Goal: Communication & Community: Answer question/provide support

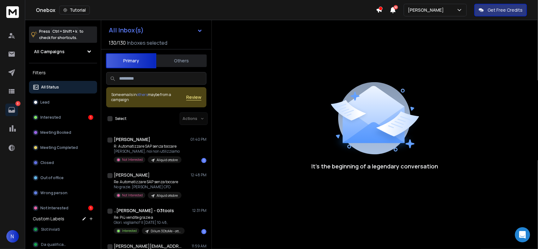
drag, startPoint x: 293, startPoint y: 36, endPoint x: 291, endPoint y: 43, distance: 7.8
click at [292, 38] on div "It’s the beginning of a legendary conversation" at bounding box center [375, 126] width 326 height 212
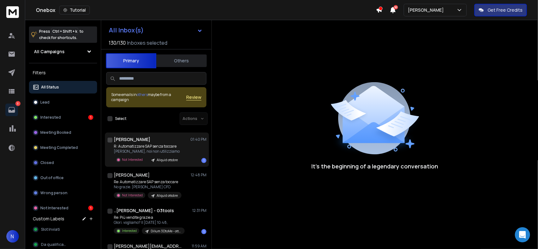
click at [157, 154] on div "R: Automatizzare SAP senza toccare Buongiorno Matteo, noi non utilizziamo Not I…" at bounding box center [148, 153] width 68 height 19
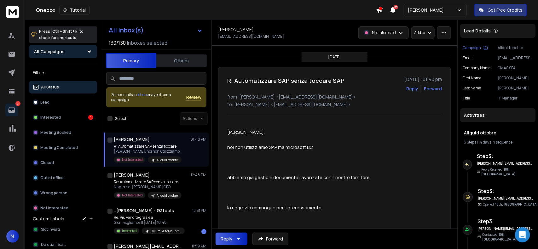
click at [75, 52] on button "All Campaigns" at bounding box center [63, 51] width 68 height 13
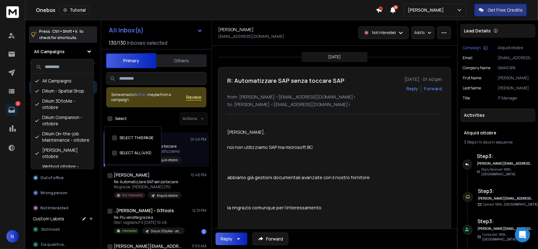
click at [119, 121] on div "Select" at bounding box center [116, 119] width 19 height 13
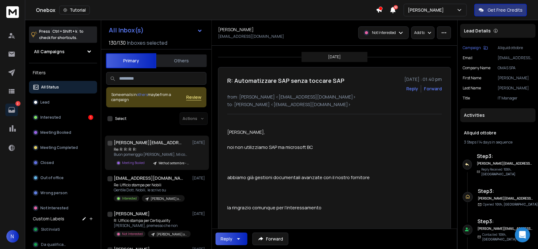
scroll to position [1244, 0]
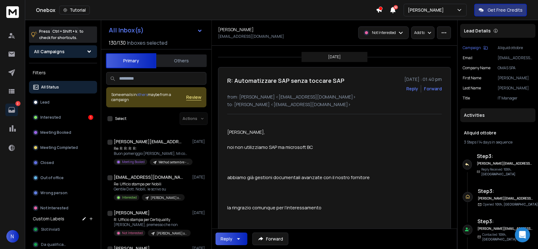
click at [51, 55] on h1 "All Campaigns" at bounding box center [49, 52] width 31 height 6
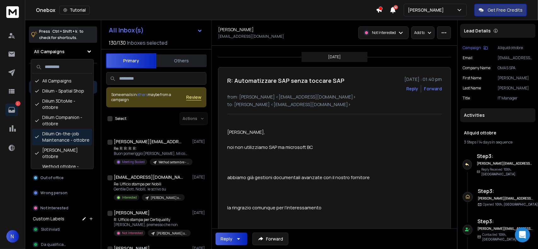
scroll to position [73, 0]
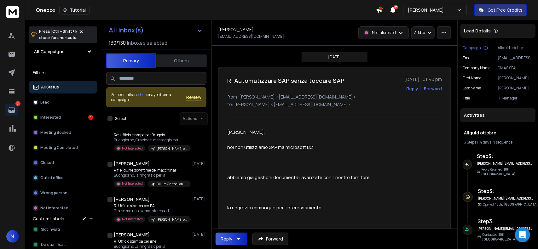
scroll to position [1642, 0]
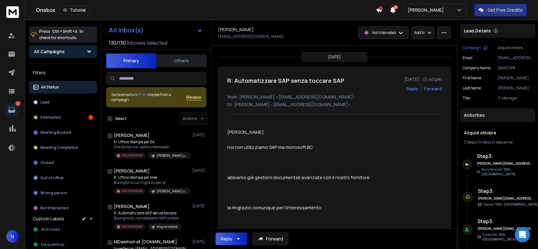
click at [79, 56] on button "All Campaigns" at bounding box center [63, 51] width 68 height 13
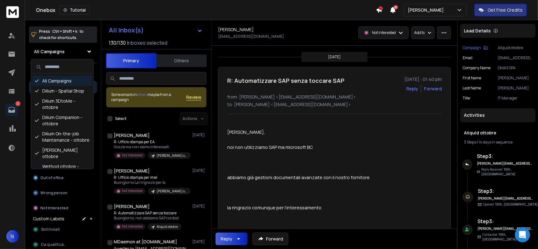
click at [73, 83] on div "All Campaigns" at bounding box center [62, 81] width 60 height 10
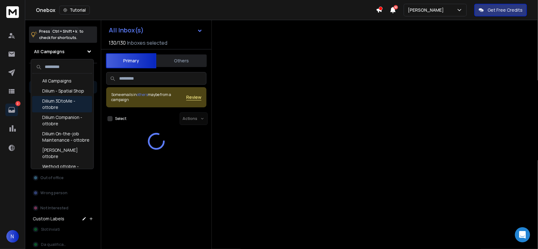
scroll to position [0, 0]
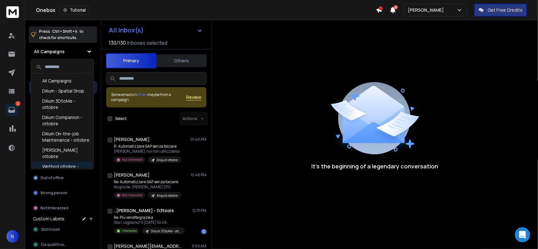
click at [53, 162] on div "Wethod ottobre - marketing" at bounding box center [62, 170] width 60 height 16
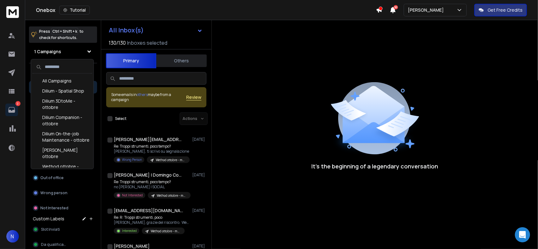
click at [232, 173] on div "It’s the beginning of a legendary conversation" at bounding box center [375, 126] width 326 height 212
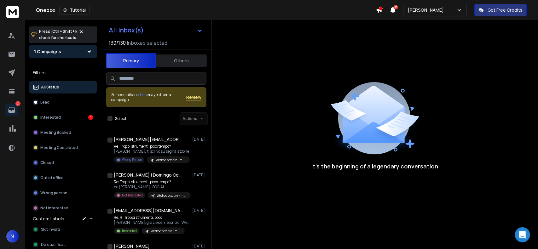
click at [73, 54] on button "1 Campaigns" at bounding box center [63, 51] width 68 height 13
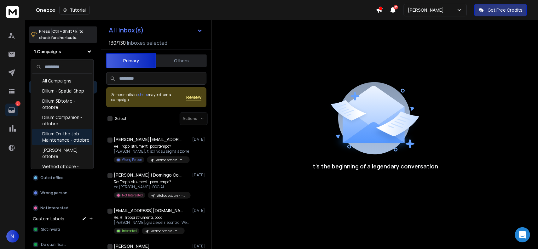
scroll to position [73, 0]
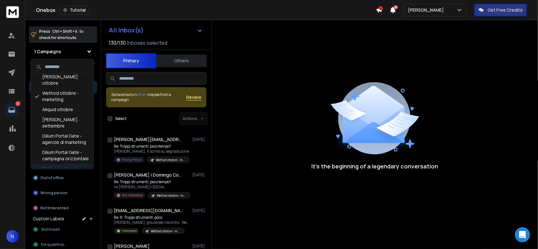
click at [63, 164] on div "Wethod settembre - marketing" at bounding box center [62, 172] width 60 height 16
click at [299, 203] on div "It’s the beginning of a legendary conversation" at bounding box center [375, 126] width 326 height 212
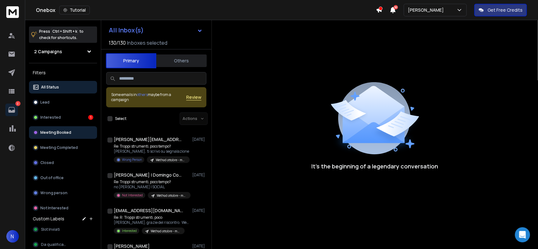
click at [78, 135] on button "Meeting Booked" at bounding box center [63, 132] width 68 height 13
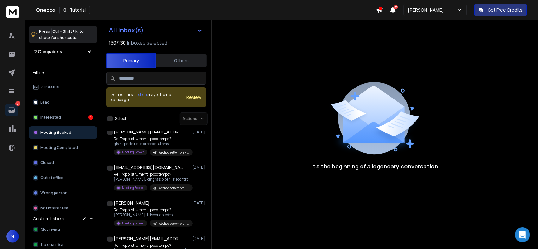
scroll to position [0, 0]
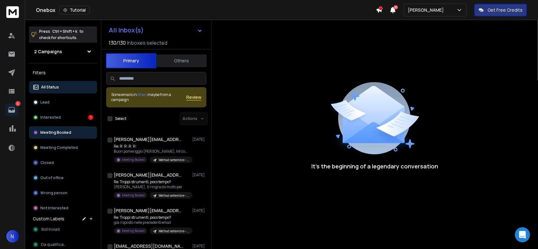
click at [70, 87] on button "All Status" at bounding box center [63, 87] width 68 height 13
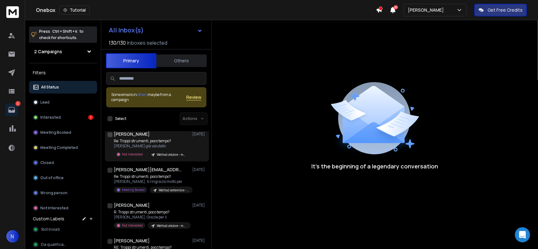
scroll to position [433, 0]
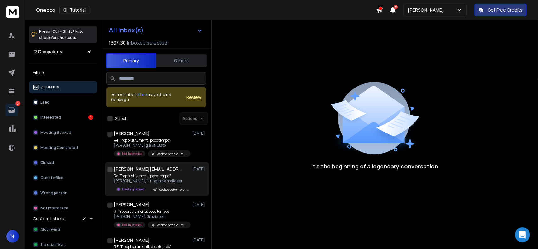
click at [141, 177] on p "Re: Troppi strumenti, poco tempo?" at bounding box center [152, 176] width 76 height 5
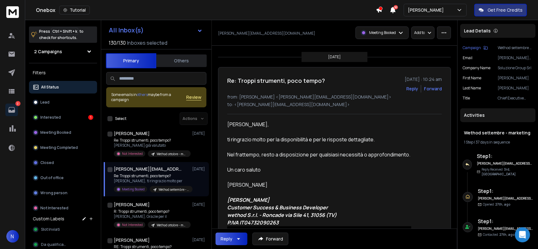
click at [424, 89] on div "Forward" at bounding box center [433, 89] width 18 height 6
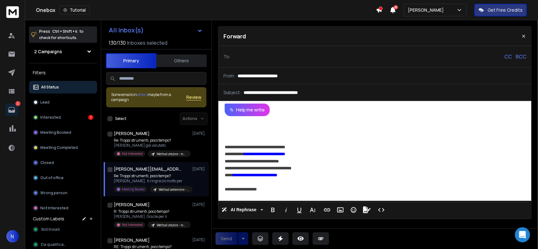
click at [266, 57] on input at bounding box center [255, 56] width 44 height 11
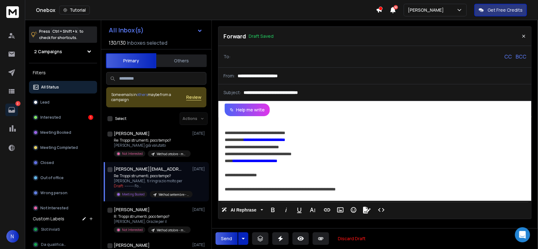
scroll to position [0, 0]
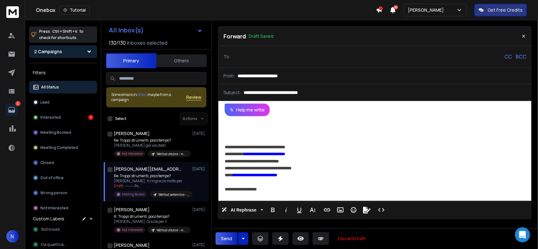
click at [84, 55] on button "2 Campaigns" at bounding box center [63, 51] width 68 height 13
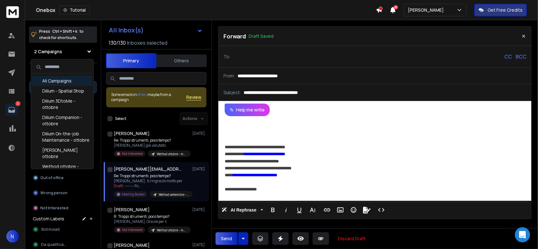
click at [66, 79] on div "All Campaigns" at bounding box center [62, 81] width 60 height 10
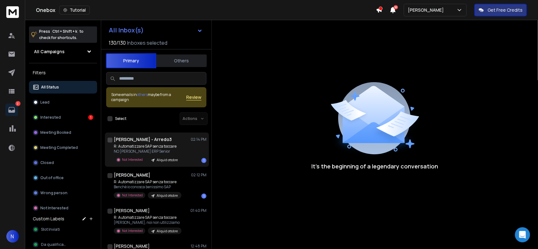
click at [145, 157] on div "Not Interested Aliquid ottobre" at bounding box center [148, 160] width 68 height 7
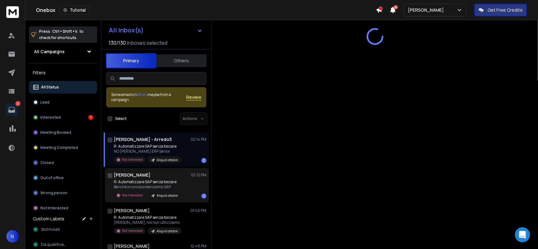
click at [159, 191] on div "R: Automatizzare SAP senza toccare Benchè io conosca benissimo SAP Not Interest…" at bounding box center [148, 189] width 68 height 19
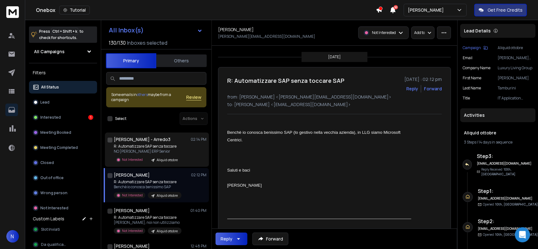
click at [162, 149] on p "NO [PERSON_NAME] ERP Senior" at bounding box center [148, 151] width 68 height 5
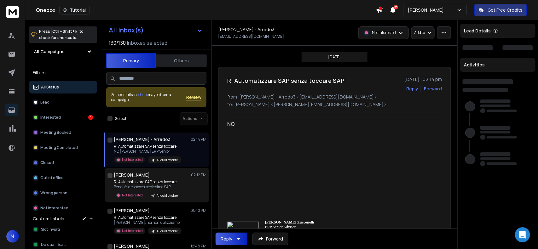
click at [169, 186] on p "Benchè io conosca benissimo SAP" at bounding box center [148, 187] width 68 height 5
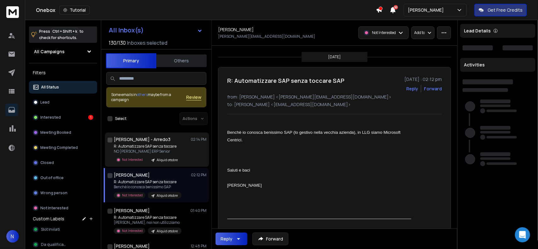
click at [128, 145] on p "R: Automatizzare SAP senza toccare" at bounding box center [148, 146] width 68 height 5
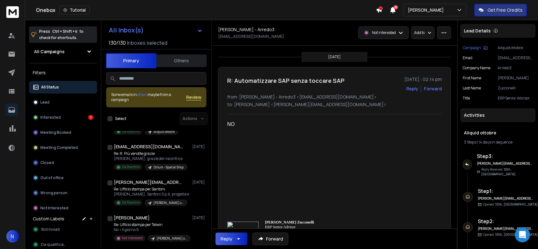
scroll to position [670, 0]
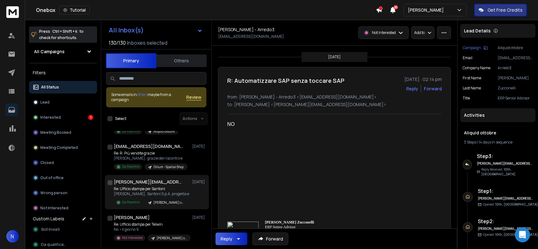
click at [166, 179] on h1 "[PERSON_NAME][EMAIL_ADDRESS][DOMAIN_NAME]" at bounding box center [148, 182] width 69 height 6
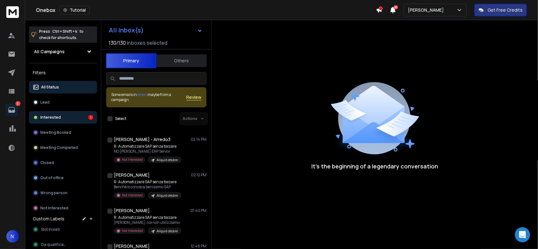
click at [72, 117] on button "Interested 1" at bounding box center [63, 117] width 68 height 13
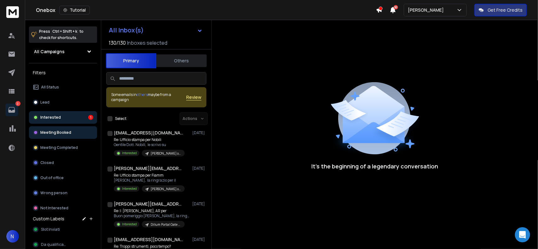
scroll to position [39, 0]
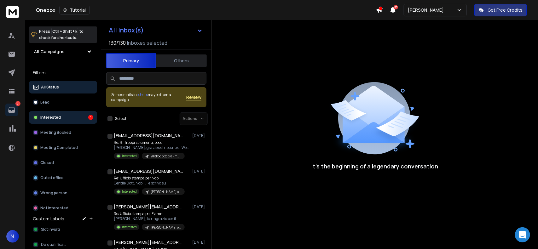
click at [64, 84] on button "All Status" at bounding box center [63, 87] width 68 height 13
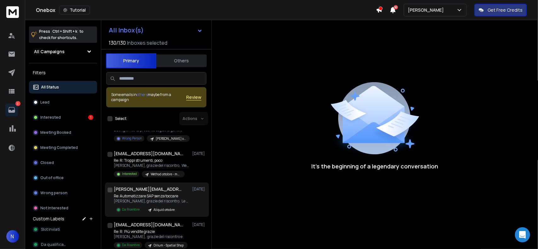
scroll to position [630, 0]
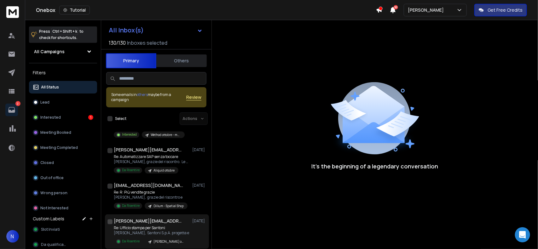
click at [167, 233] on p "[PERSON_NAME], Santoni S.p.A. progetta e" at bounding box center [151, 233] width 75 height 5
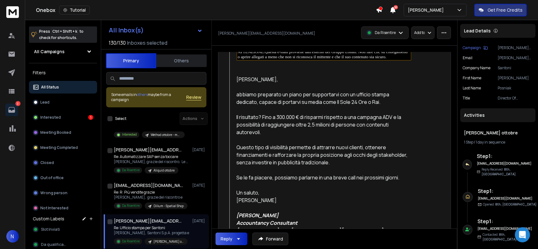
scroll to position [315, 0]
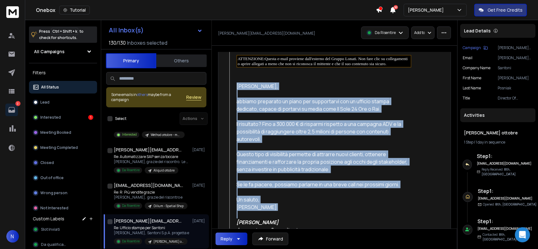
drag, startPoint x: 233, startPoint y: 84, endPoint x: 279, endPoint y: 214, distance: 137.8
copy div "Buongiorno David, abbiamo preparato un piano per supportarvi con un ufficio sta…"
drag, startPoint x: 279, startPoint y: 214, endPoint x: 304, endPoint y: 134, distance: 83.2
click at [304, 134] on div "Il risultato? Fino a 300.000 € di risparmi rispetto a una campagna ADV e la pos…" at bounding box center [324, 131] width 175 height 23
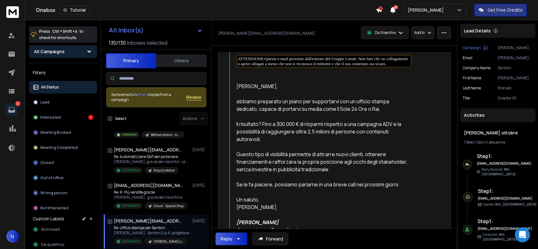
click at [73, 53] on button "All Campaigns" at bounding box center [63, 51] width 68 height 13
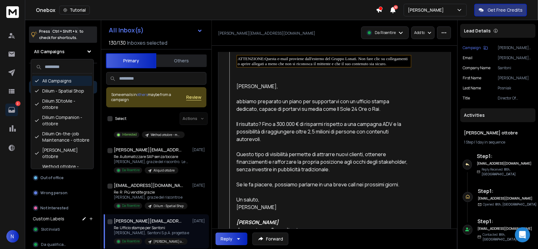
click at [59, 83] on div "All Campaigns" at bounding box center [62, 81] width 60 height 10
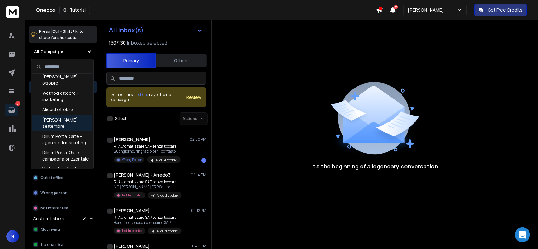
scroll to position [34, 0]
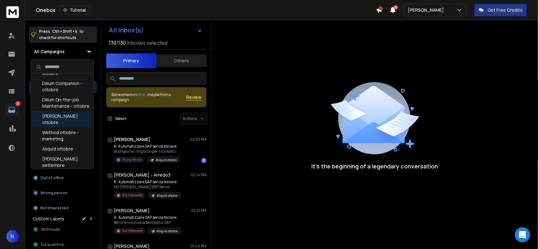
click at [67, 117] on div "[PERSON_NAME] ottobre" at bounding box center [62, 120] width 60 height 16
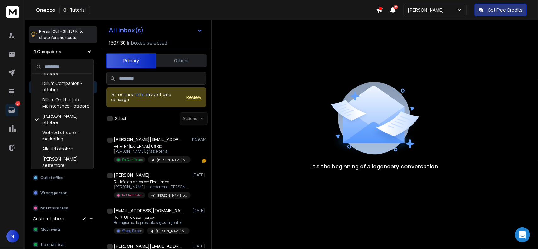
click at [255, 174] on div "It’s the beginning of a legendary conversation" at bounding box center [375, 126] width 326 height 212
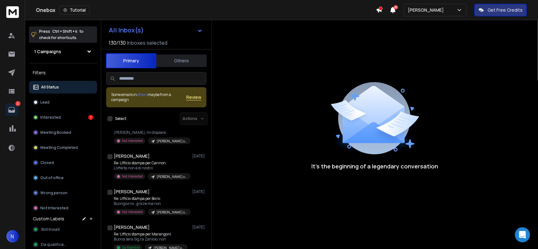
scroll to position [276, 0]
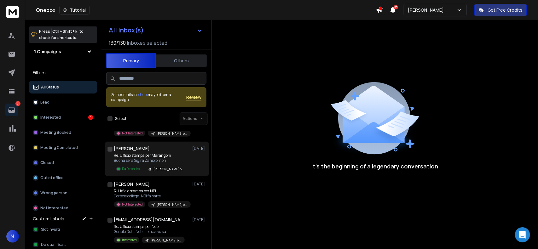
click at [165, 163] on div "Re: Ufficio stampa per Marangoni Buona sera Sig.ra Zaniolo, non Da Risentire Bl…" at bounding box center [151, 162] width 74 height 19
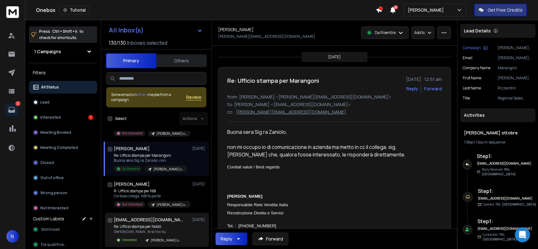
click at [165, 220] on div "marketing@nobili.it 08 Oct" at bounding box center [160, 220] width 93 height 6
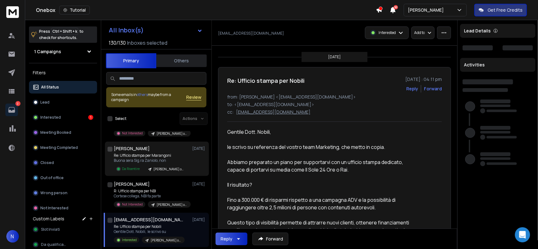
click at [165, 166] on div "[PERSON_NAME] ottobre" at bounding box center [166, 169] width 43 height 7
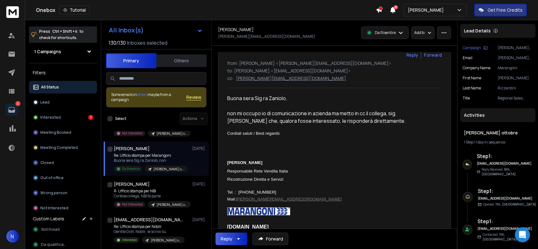
scroll to position [39, 0]
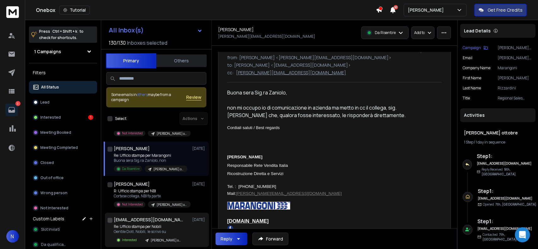
click at [147, 221] on h1 "[EMAIL_ADDRESS][DOMAIN_NAME]" at bounding box center [148, 220] width 69 height 6
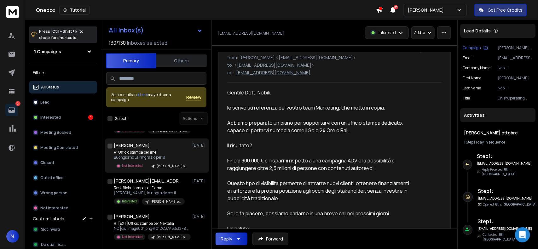
scroll to position [670, 0]
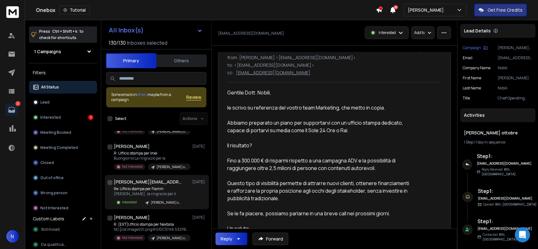
click at [173, 204] on div "Interested Blum ottobre" at bounding box center [149, 202] width 71 height 7
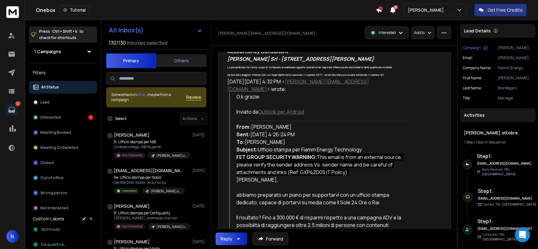
scroll to position [325, 0]
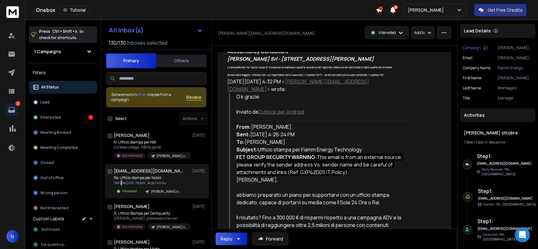
click at [120, 181] on p "Gentile Dott. Nobili, le scrivo su" at bounding box center [149, 183] width 71 height 5
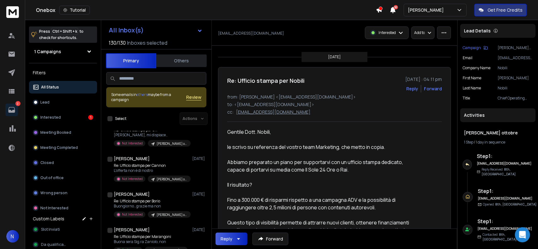
scroll to position [285, 0]
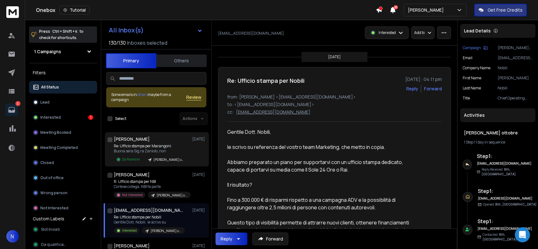
click at [160, 159] on p "[PERSON_NAME] ottobre" at bounding box center [168, 160] width 30 height 5
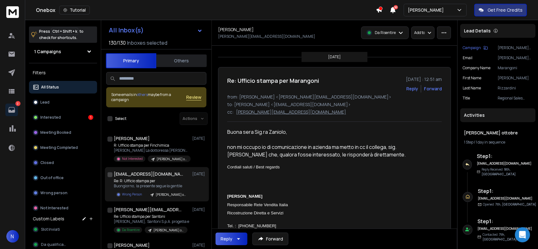
scroll to position [49, 0]
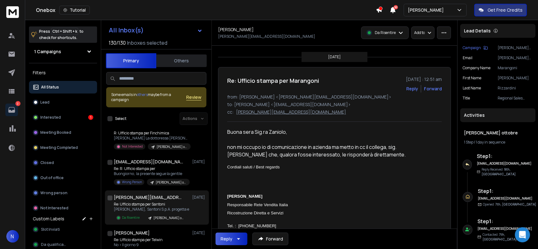
click at [177, 197] on h1 "[PERSON_NAME][EMAIL_ADDRESS][DOMAIN_NAME]" at bounding box center [148, 197] width 69 height 6
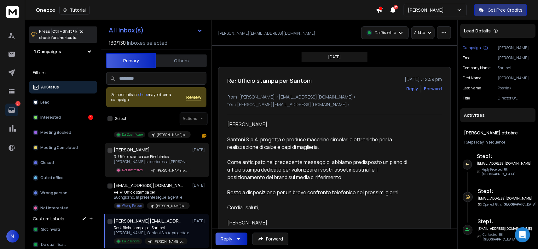
scroll to position [0, 0]
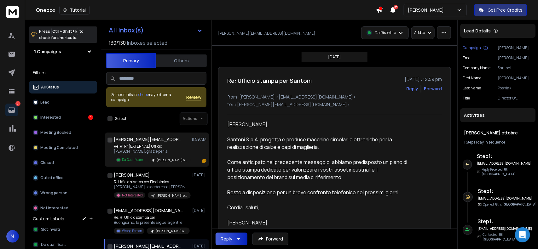
click at [152, 161] on div at bounding box center [154, 160] width 4 height 4
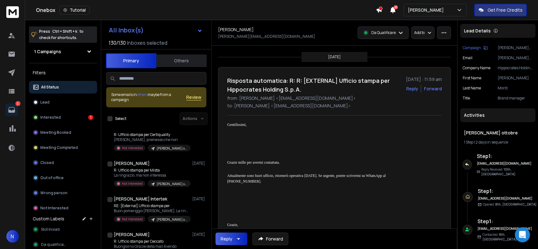
scroll to position [325, 0]
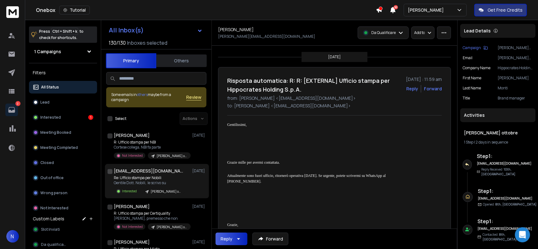
click at [175, 177] on div "Re: Ufficio stampa per Nobili Gentile Dott. Nobili, le scrivo su Interested Blu…" at bounding box center [160, 185] width 93 height 19
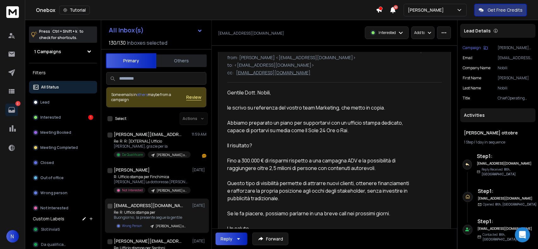
scroll to position [0, 0]
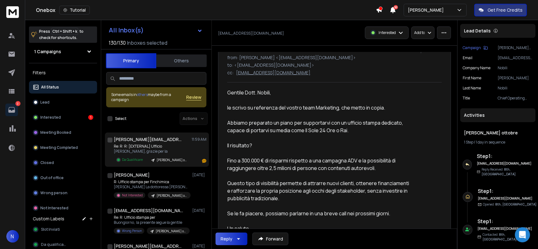
drag, startPoint x: 162, startPoint y: 154, endPoint x: 166, endPoint y: 162, distance: 9.2
click at [162, 154] on div "Re: R: R: [EXTERNAL] Ufficio Buongiorno Giulia, grazie per la Da Qualificare Bl…" at bounding box center [152, 153] width 77 height 19
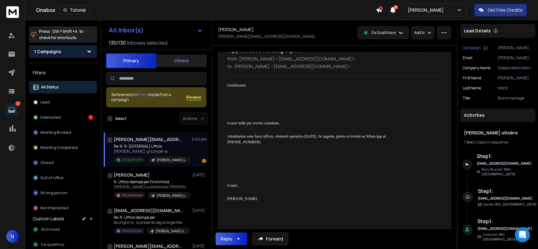
click at [64, 55] on button "1 Campaigns" at bounding box center [63, 51] width 68 height 13
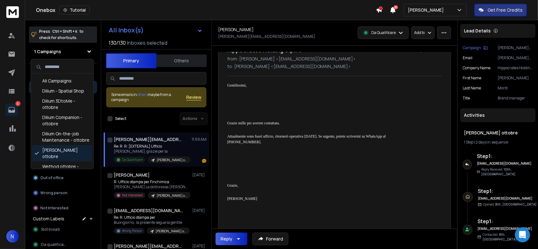
click at [71, 151] on div "[PERSON_NAME] ottobre" at bounding box center [62, 154] width 60 height 16
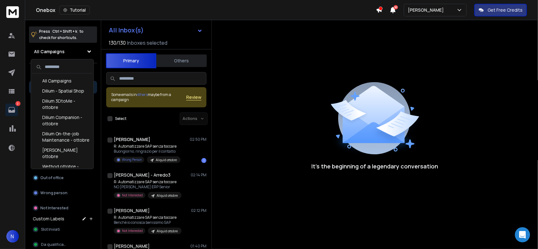
click at [256, 166] on div "It’s the beginning of a legendary conversation" at bounding box center [375, 126] width 326 height 212
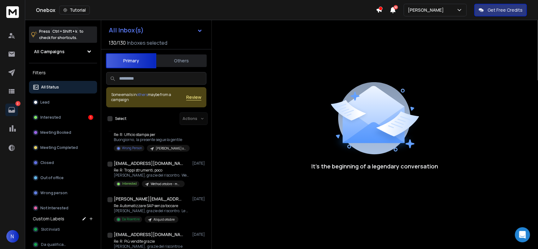
scroll to position [591, 0]
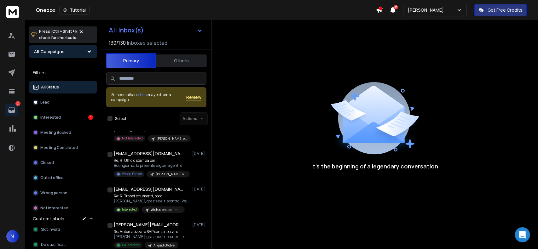
click at [86, 51] on icon at bounding box center [89, 52] width 6 height 6
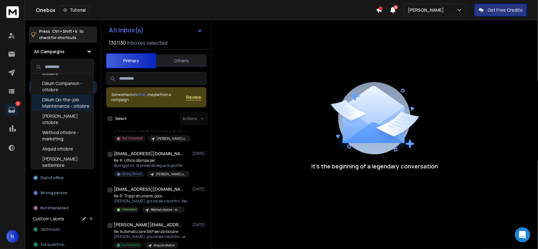
scroll to position [73, 0]
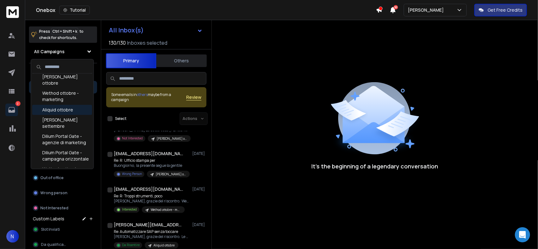
click at [68, 105] on div "Aliquid ottobre" at bounding box center [62, 110] width 60 height 10
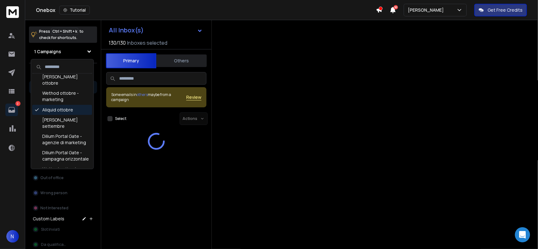
scroll to position [0, 0]
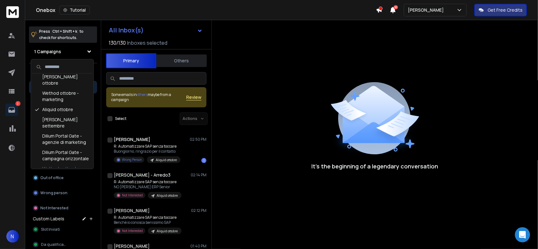
click at [232, 168] on div "It’s the beginning of a legendary conversation" at bounding box center [375, 126] width 326 height 212
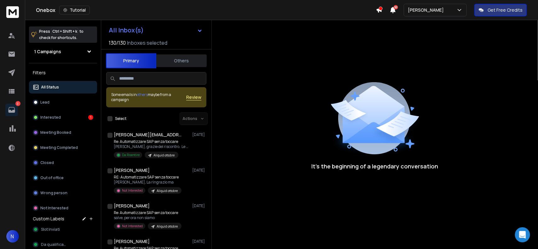
scroll to position [276, 0]
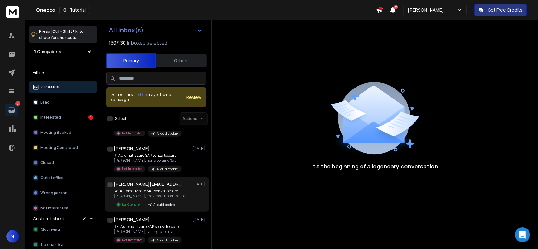
click at [176, 200] on div "Re: Automatizzare SAP senza toccare Buongiorno Matteo, grazie del riscontro. Le…" at bounding box center [152, 198] width 76 height 19
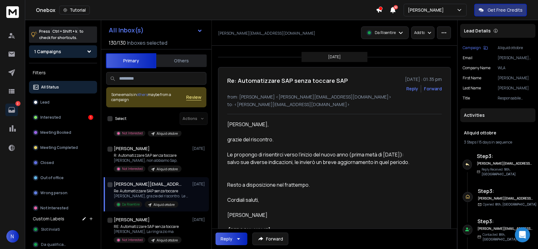
click at [86, 54] on icon at bounding box center [89, 52] width 6 height 6
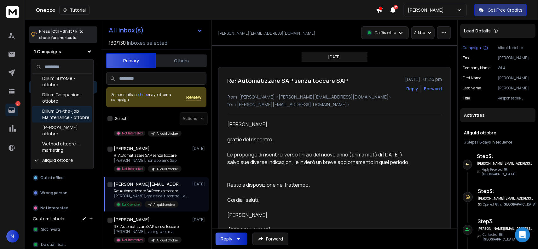
scroll to position [39, 0]
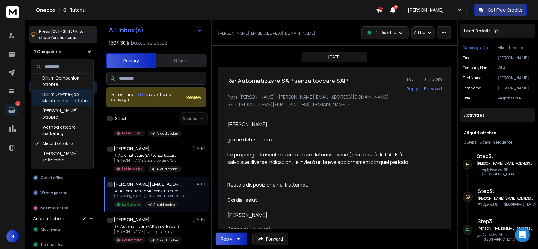
click at [66, 98] on div "Dilium On-the-job Maintenance - ottobre" at bounding box center [62, 98] width 60 height 16
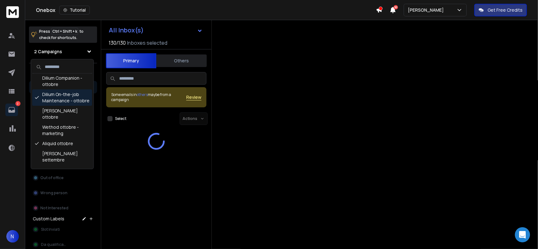
scroll to position [0, 0]
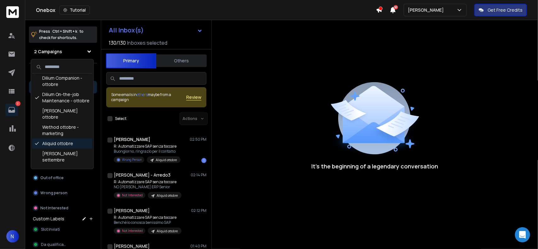
click at [71, 139] on div "Aliquid ottobre" at bounding box center [62, 144] width 60 height 10
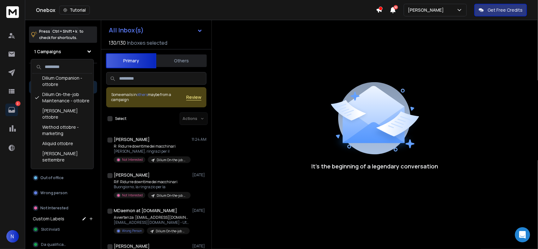
click at [220, 186] on div "It’s the beginning of a legendary conversation" at bounding box center [375, 126] width 326 height 212
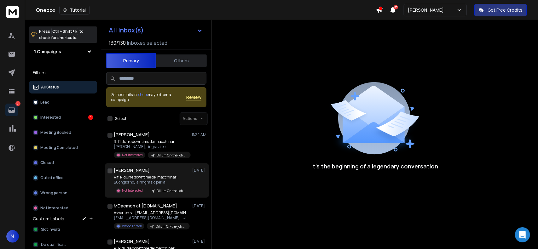
scroll to position [5, 0]
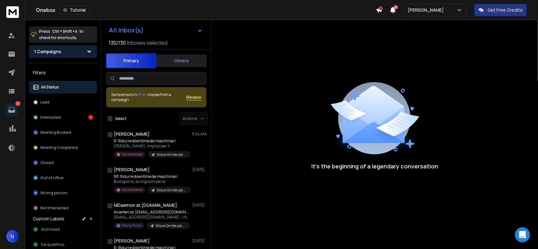
click at [77, 54] on button "1 Campaigns" at bounding box center [63, 51] width 68 height 13
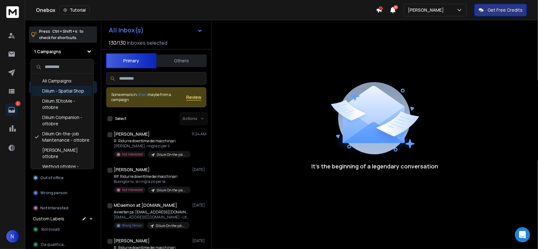
click at [61, 91] on div "Dilium - Spatial Shop" at bounding box center [62, 91] width 60 height 10
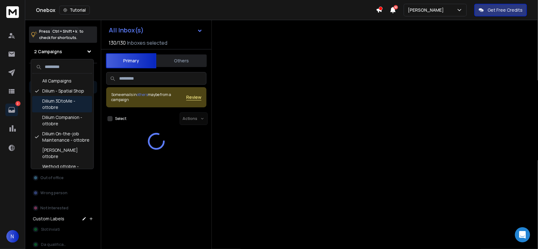
scroll to position [0, 0]
click at [63, 102] on div "Dilium 3DtoMe - ottobre" at bounding box center [62, 104] width 60 height 16
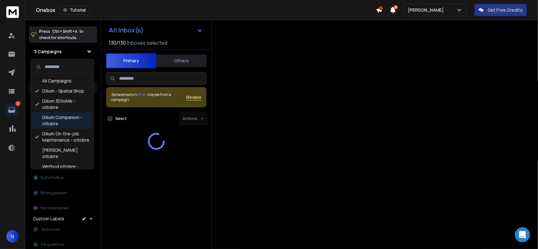
click at [66, 121] on div "Dilium Companion - ottobre" at bounding box center [62, 121] width 60 height 16
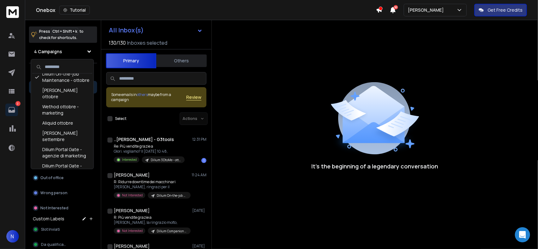
scroll to position [73, 0]
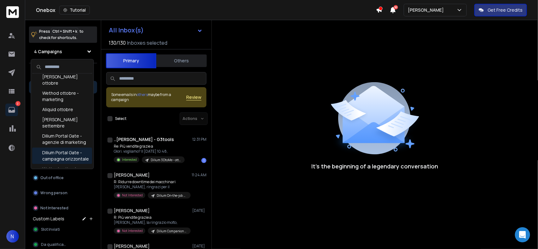
click at [65, 148] on div "Dilium Portal Gate - campagna orizzontale" at bounding box center [62, 156] width 60 height 16
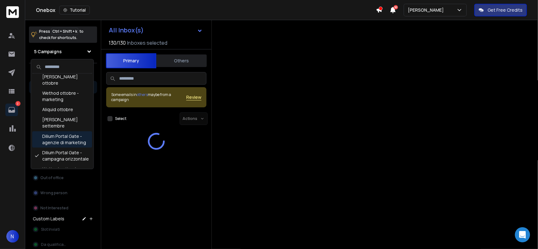
click at [61, 131] on div "Dilium Portal Gate - agenzie di marketing" at bounding box center [62, 139] width 60 height 16
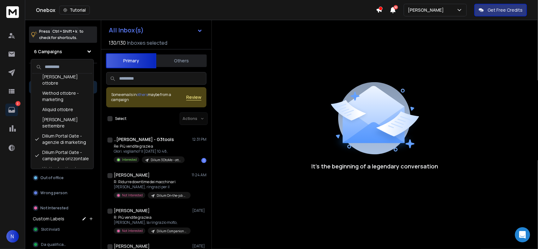
click at [312, 151] on div "It’s the beginning of a legendary conversation" at bounding box center [375, 126] width 326 height 212
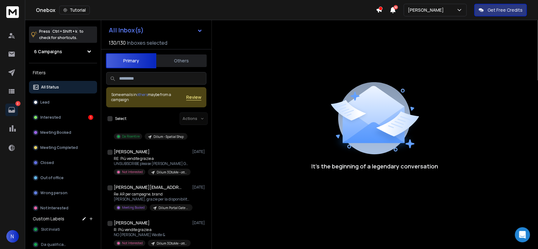
scroll to position [158, 0]
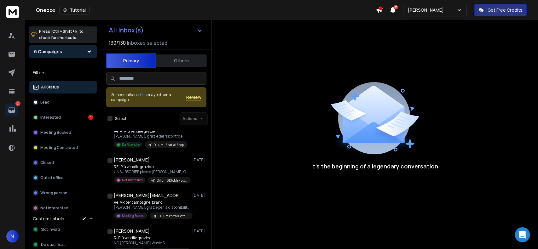
click at [80, 46] on button "6 Campaigns" at bounding box center [63, 51] width 68 height 13
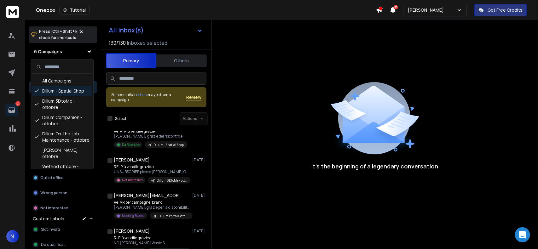
click at [72, 89] on div "Dilium - Spatial Shop" at bounding box center [62, 91] width 60 height 10
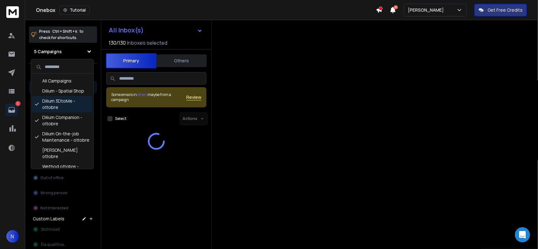
scroll to position [0, 0]
drag, startPoint x: 73, startPoint y: 104, endPoint x: 73, endPoint y: 120, distance: 16.1
click at [73, 105] on div "Dilium 3DtoMe - ottobre" at bounding box center [62, 104] width 60 height 16
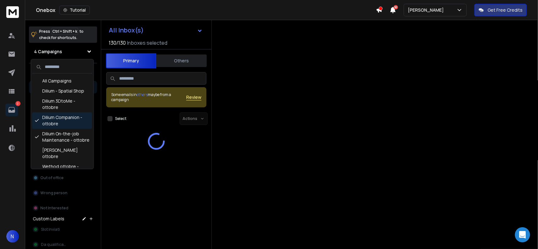
drag, startPoint x: 72, startPoint y: 126, endPoint x: 62, endPoint y: 135, distance: 13.0
click at [72, 126] on div "Dilium Companion - ottobre" at bounding box center [62, 121] width 60 height 16
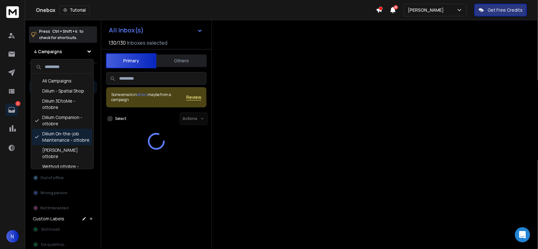
click at [66, 143] on div "Dilium On-the-job Maintenance - ottobre" at bounding box center [62, 137] width 60 height 16
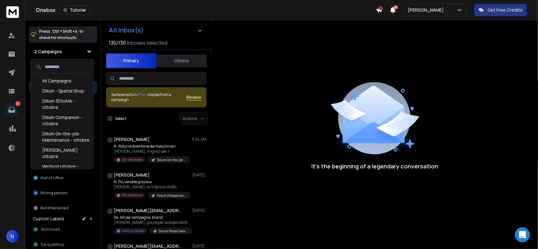
scroll to position [73, 0]
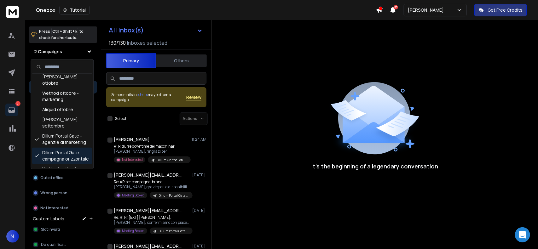
click at [72, 148] on div "Dilium Portal Gate - campagna orizzontale" at bounding box center [62, 156] width 60 height 16
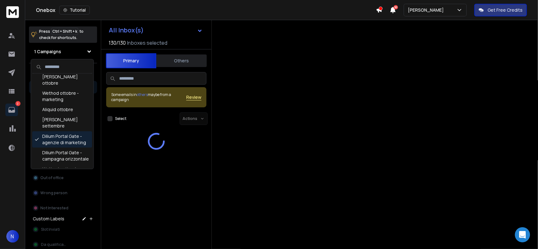
click at [72, 131] on div "Dilium Portal Gate - agenzie di marketing" at bounding box center [62, 139] width 60 height 16
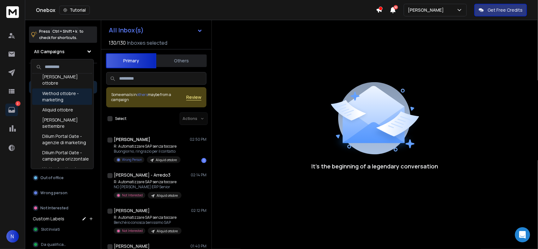
click at [68, 105] on div "Wethod ottobre - marketing" at bounding box center [62, 97] width 60 height 16
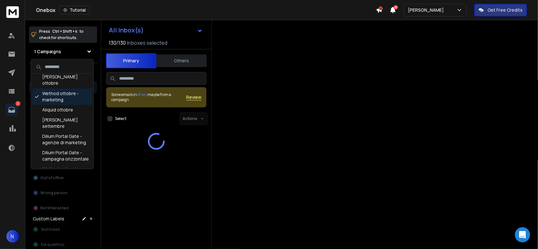
scroll to position [34, 0]
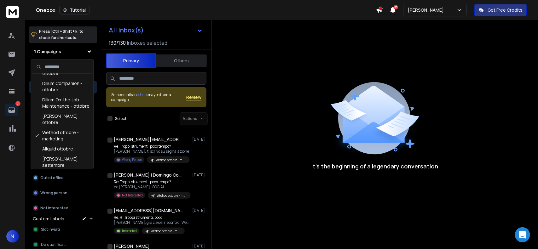
click at [306, 136] on div "It’s the beginning of a legendary conversation" at bounding box center [375, 126] width 326 height 212
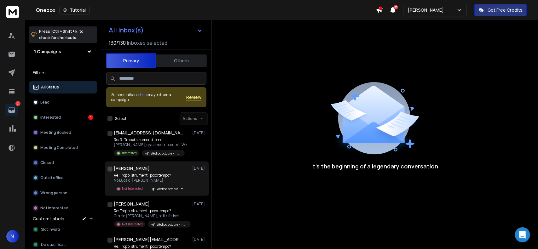
scroll to position [79, 0]
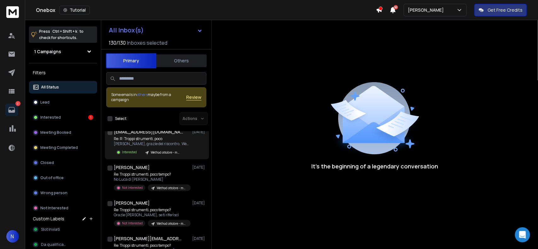
click at [179, 146] on p "[PERSON_NAME], grazie del riscontro. Wethod" at bounding box center [152, 143] width 76 height 5
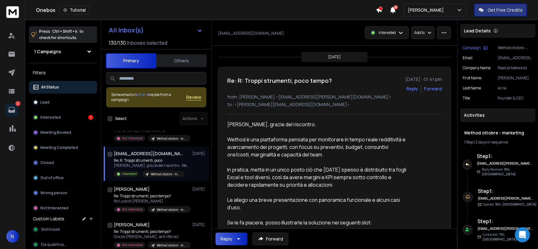
scroll to position [18, 0]
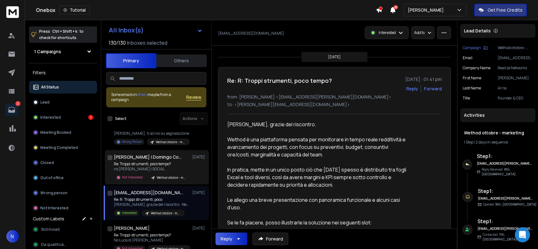
drag, startPoint x: 109, startPoint y: 163, endPoint x: 117, endPoint y: 177, distance: 16.8
click at [109, 163] on div at bounding box center [109, 167] width 5 height 24
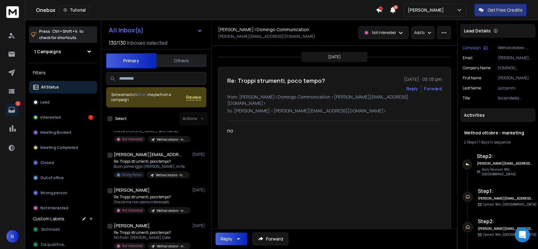
scroll to position [203, 0]
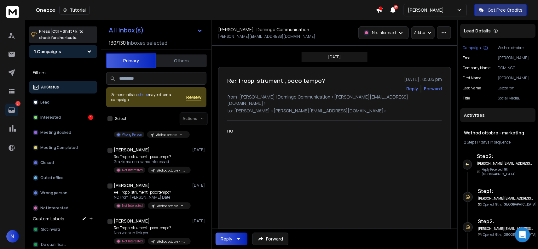
click at [71, 53] on button "1 Campaigns" at bounding box center [63, 51] width 68 height 13
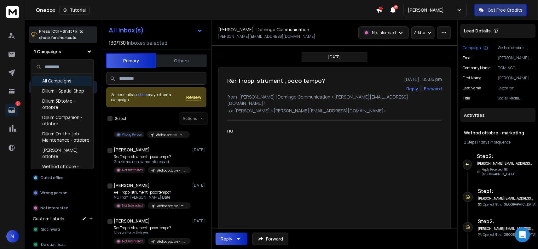
click at [68, 82] on div "All Campaigns" at bounding box center [62, 81] width 60 height 10
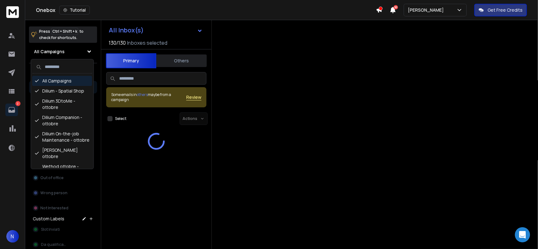
scroll to position [0, 0]
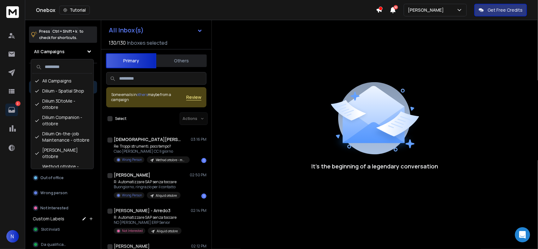
click at [248, 147] on div "It’s the beginning of a legendary conversation" at bounding box center [375, 126] width 326 height 212
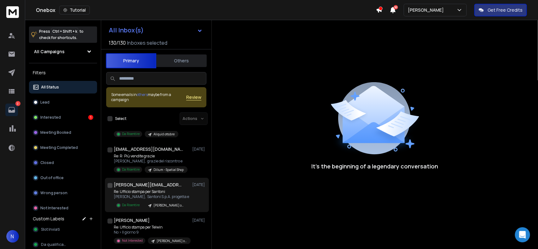
scroll to position [738, 0]
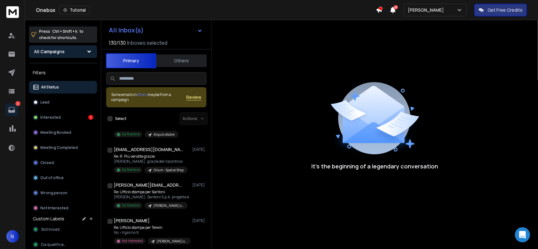
click at [75, 49] on button "All Campaigns" at bounding box center [63, 51] width 68 height 13
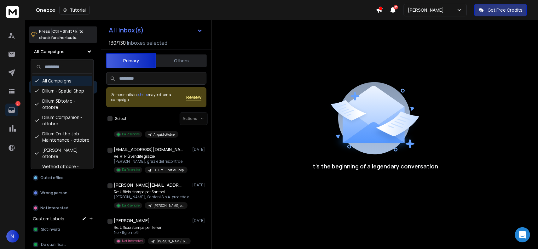
click at [57, 82] on div "All Campaigns" at bounding box center [62, 81] width 60 height 10
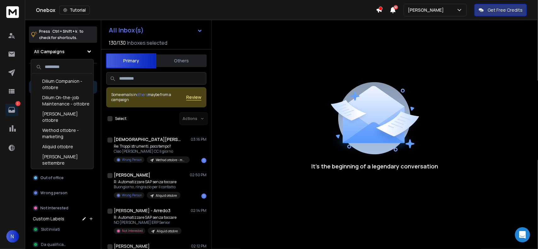
scroll to position [36, 0]
click at [57, 132] on div "Wethod ottobre - marketing" at bounding box center [62, 134] width 60 height 16
click at [257, 182] on div "It’s the beginning of a legendary conversation" at bounding box center [375, 126] width 326 height 212
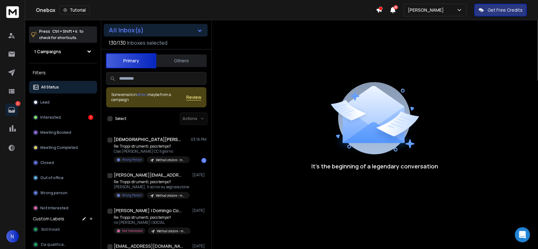
click at [199, 30] on icon at bounding box center [200, 31] width 6 height 6
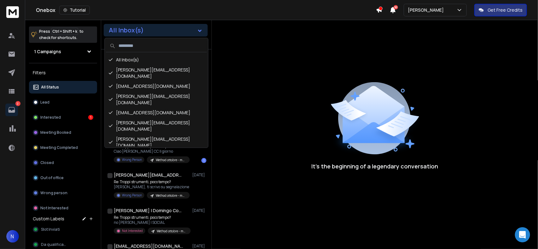
click at [199, 30] on icon at bounding box center [200, 31] width 6 height 6
click at [283, 78] on div "It’s the beginning of a legendary conversation" at bounding box center [375, 126] width 326 height 212
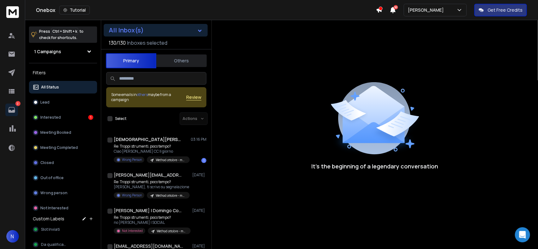
click at [194, 32] on button "All Inbox(s)" at bounding box center [156, 30] width 104 height 13
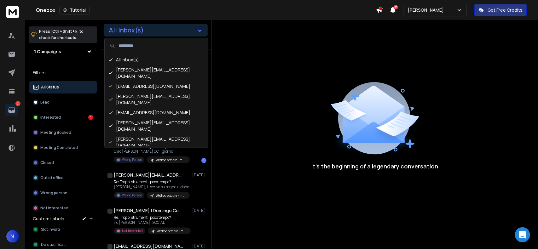
click at [200, 31] on icon at bounding box center [199, 31] width 3 height 2
click at [237, 130] on div "It’s the beginning of a legendary conversation" at bounding box center [375, 126] width 326 height 212
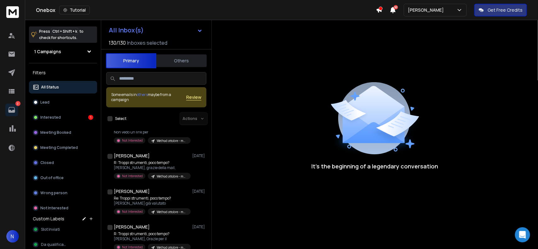
scroll to position [361, 0]
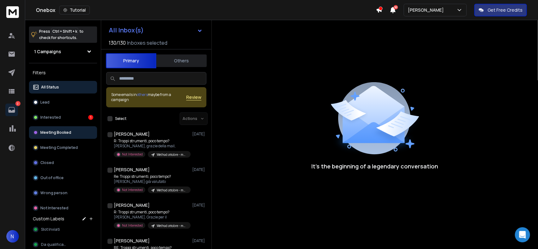
click at [76, 134] on button "Meeting Booked" at bounding box center [63, 132] width 68 height 13
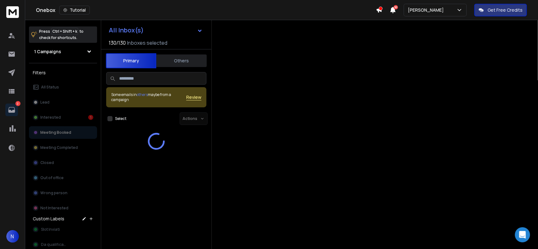
scroll to position [0, 0]
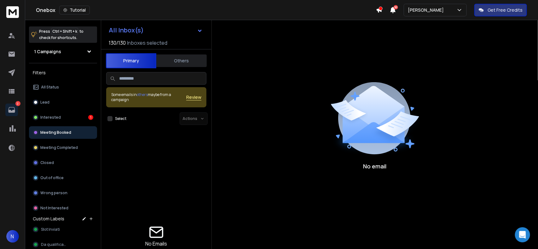
click at [302, 169] on div "No email" at bounding box center [375, 126] width 326 height 212
click at [73, 55] on button "1 Campaigns" at bounding box center [63, 51] width 68 height 13
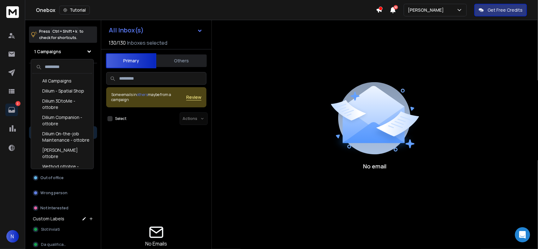
scroll to position [73, 0]
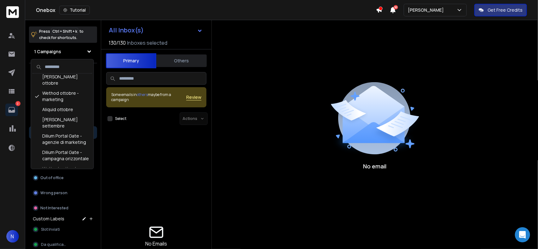
click at [344, 186] on div "No email" at bounding box center [375, 126] width 326 height 212
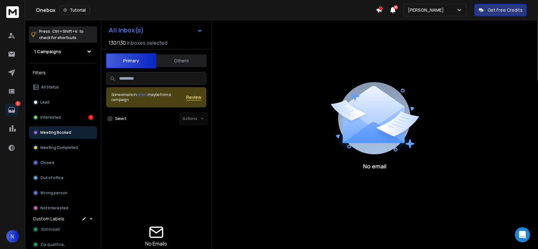
click at [68, 132] on p "Meeting Booked" at bounding box center [55, 132] width 31 height 5
click at [59, 129] on button "Meeting Booked" at bounding box center [63, 132] width 68 height 13
click at [67, 53] on button "1 Campaigns" at bounding box center [63, 51] width 68 height 13
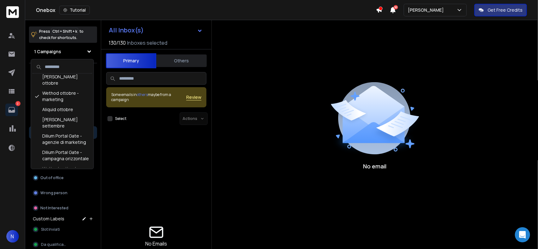
click at [143, 148] on div "No Emails" at bounding box center [156, 223] width 105 height 184
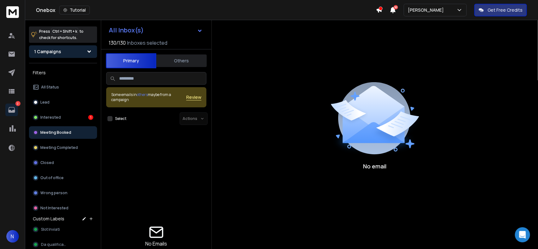
click at [61, 57] on button "1 Campaigns" at bounding box center [63, 51] width 68 height 13
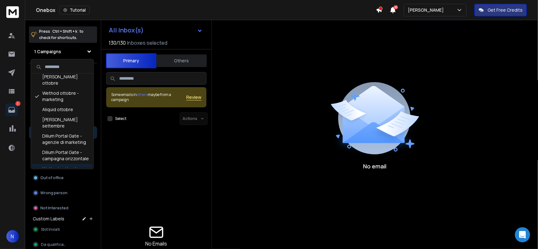
click at [54, 164] on div "Wethod settembre - marketing" at bounding box center [62, 172] width 60 height 16
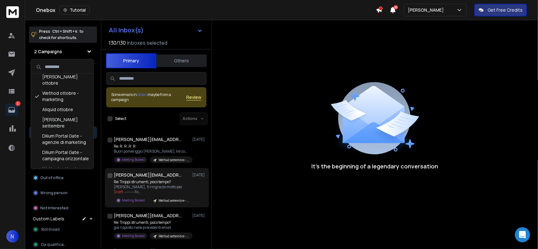
click at [173, 180] on p "Re: Troppi strumenti, poco tempo?" at bounding box center [152, 182] width 76 height 5
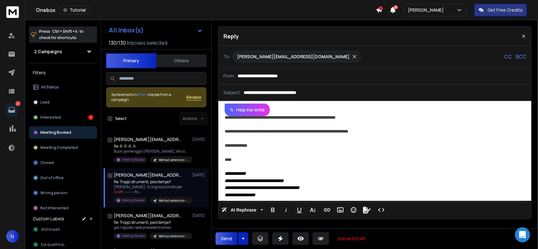
scroll to position [0, 0]
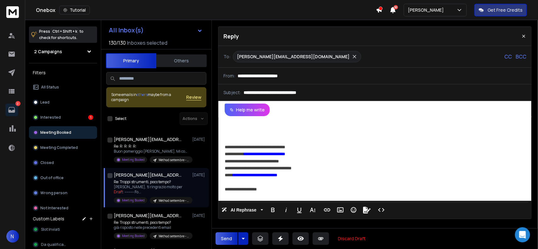
click at [246, 238] on icon "button" at bounding box center [244, 239] width 8 height 8
click at [395, 80] on div "**********" at bounding box center [374, 76] width 313 height 16
click at [353, 240] on button "Discard Draft" at bounding box center [352, 239] width 38 height 13
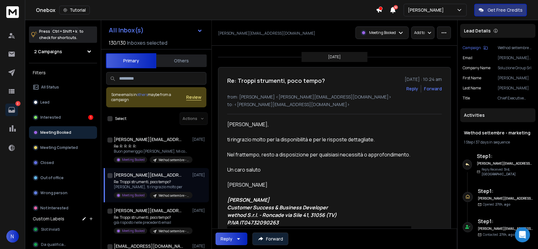
click at [261, 240] on icon at bounding box center [260, 239] width 5 height 4
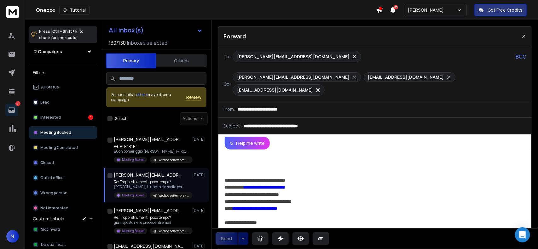
click at [523, 36] on icon at bounding box center [523, 36] width 5 height 5
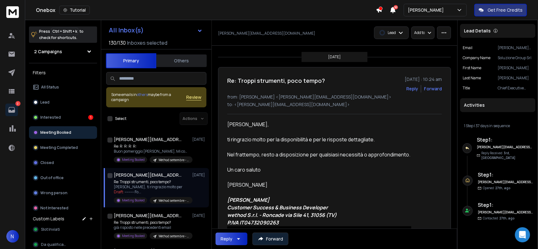
click at [269, 239] on button "Forward" at bounding box center [270, 239] width 36 height 13
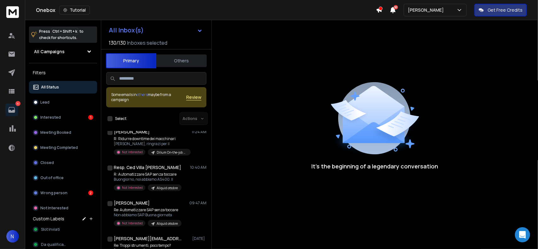
scroll to position [331, 0]
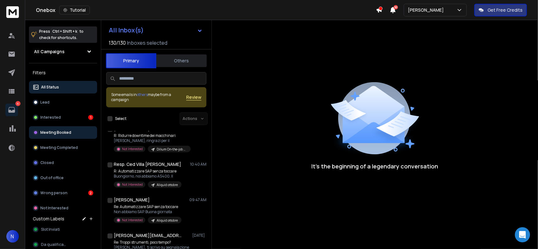
click at [87, 131] on button "Meeting Booked" at bounding box center [63, 132] width 68 height 13
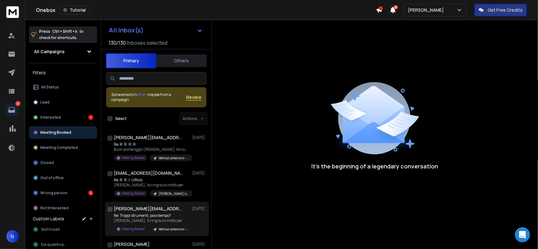
scroll to position [69, 0]
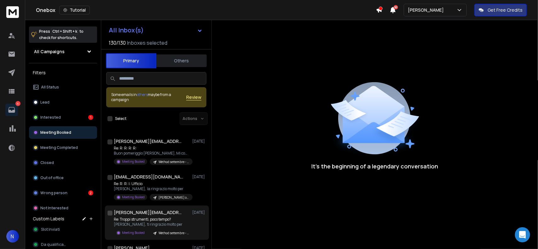
click at [145, 217] on p "Re: Troppi strumenti, poco tempo?" at bounding box center [152, 219] width 76 height 5
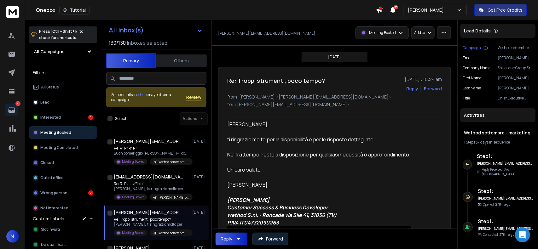
click at [278, 237] on button "Forward" at bounding box center [270, 239] width 36 height 13
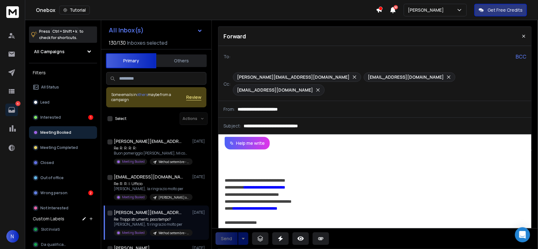
click at [352, 78] on icon at bounding box center [354, 77] width 5 height 5
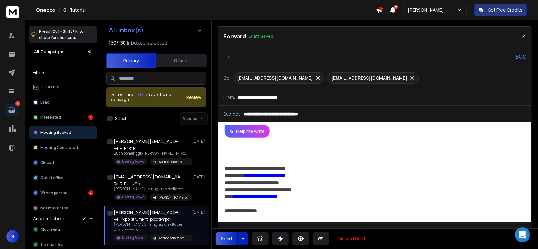
click at [316, 78] on icon at bounding box center [317, 78] width 3 height 3
click at [315, 76] on icon at bounding box center [317, 78] width 5 height 5
click at [283, 50] on div "To: BCC" at bounding box center [374, 56] width 313 height 21
click at [277, 59] on input at bounding box center [255, 56] width 44 height 11
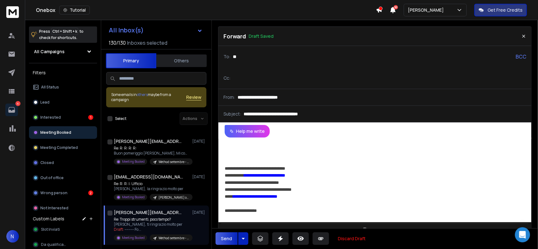
type input "*"
type input "**********"
click at [303, 57] on div "**********" at bounding box center [373, 56] width 280 height 11
click at [251, 142] on div "**********" at bounding box center [374, 180] width 313 height 85
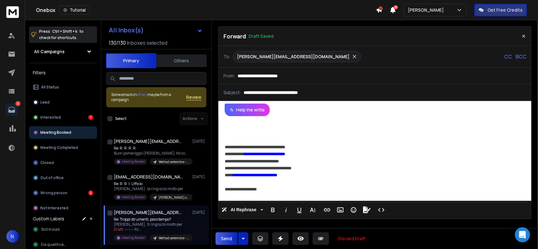
click at [246, 147] on p "**********" at bounding box center [371, 147] width 293 height 7
click at [246, 146] on p "**********" at bounding box center [371, 147] width 293 height 7
click at [230, 160] on p "**********" at bounding box center [371, 161] width 293 height 7
click at [235, 126] on div at bounding box center [375, 126] width 300 height 7
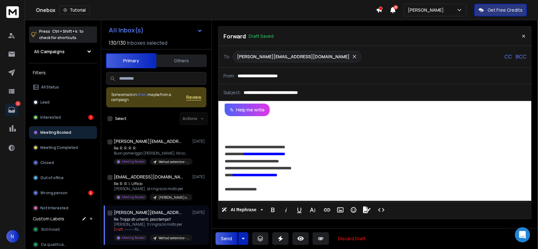
click at [506, 55] on p "CC" at bounding box center [508, 57] width 8 height 8
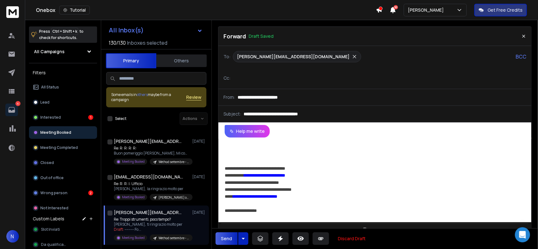
click at [521, 56] on p "BCC" at bounding box center [521, 57] width 11 height 8
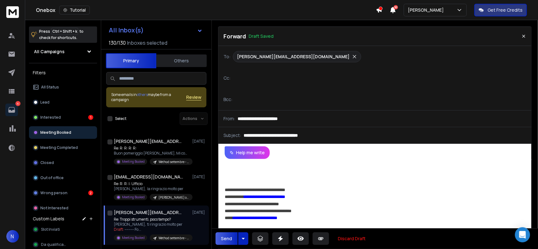
click at [279, 180] on div "**********" at bounding box center [374, 201] width 313 height 85
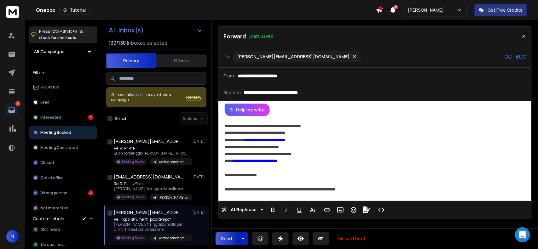
click at [224, 128] on div "**********" at bounding box center [374, 158] width 313 height 85
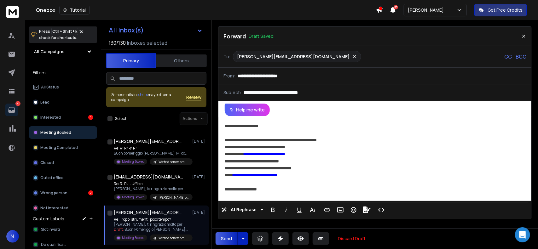
click at [367, 139] on div "**********" at bounding box center [371, 140] width 293 height 7
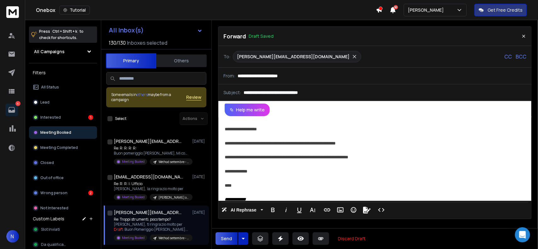
scroll to position [103, 0]
click at [225, 236] on button "Send" at bounding box center [227, 239] width 22 height 13
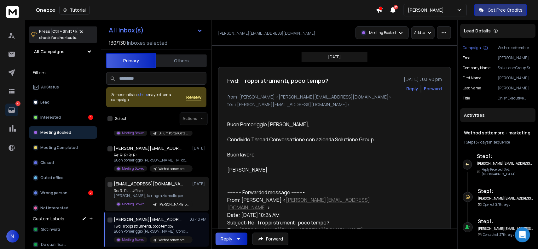
scroll to position [27, 0]
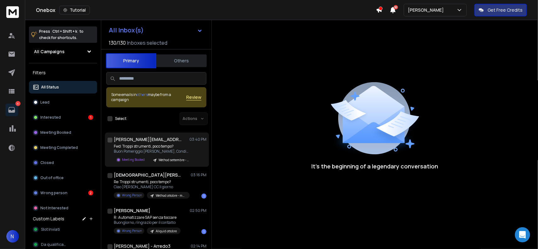
click at [176, 154] on p "Buon Pomeriggio [PERSON_NAME], Condivido Thread Conversazione" at bounding box center [152, 151] width 76 height 5
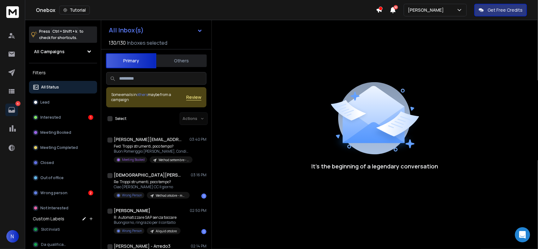
click at [144, 145] on p "Fwd: Troppi strumenti, poco tempo?" at bounding box center [152, 146] width 76 height 5
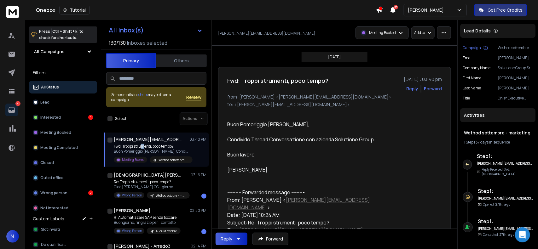
click at [310, 151] on div "Buon lavoro" at bounding box center [319, 155] width 184 height 8
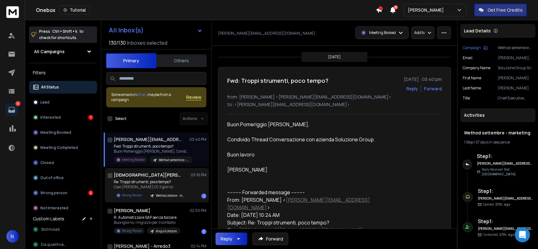
click at [166, 182] on p "Re: Troppi strumenti, poco tempo?" at bounding box center [152, 182] width 76 height 5
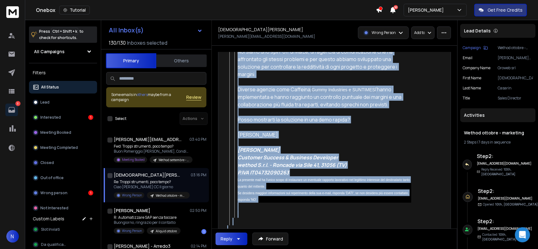
scroll to position [382, 0]
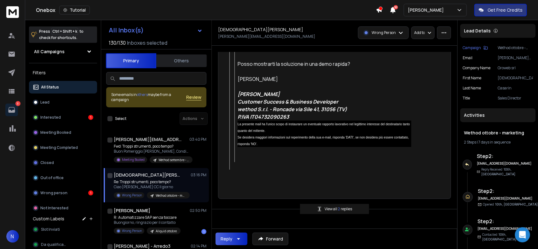
drag, startPoint x: 229, startPoint y: 124, endPoint x: 290, endPoint y: 188, distance: 88.3
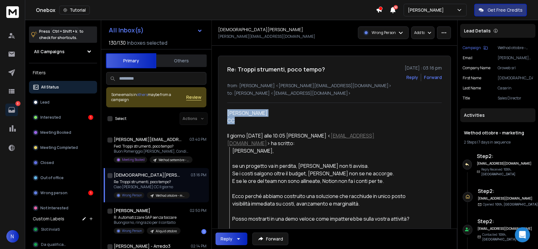
scroll to position [0, 0]
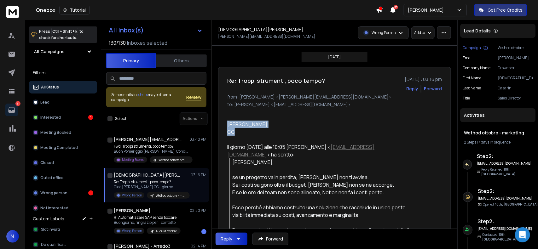
click at [447, 37] on button "button" at bounding box center [444, 32] width 14 height 13
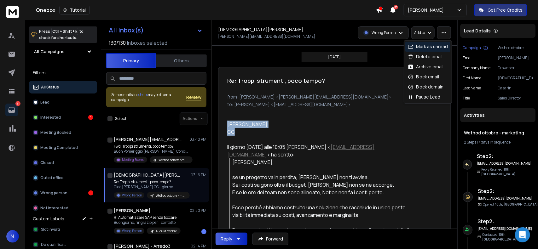
click at [445, 47] on div "Mark as unread" at bounding box center [428, 47] width 40 height 6
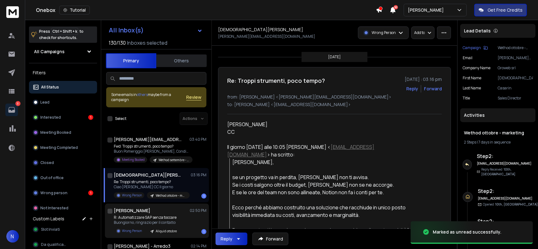
click at [190, 215] on div "Michela Tupini 02:50 PM R: Automatizzare SAP senza toccare Buongiorno, ringrazi…" at bounding box center [160, 221] width 93 height 27
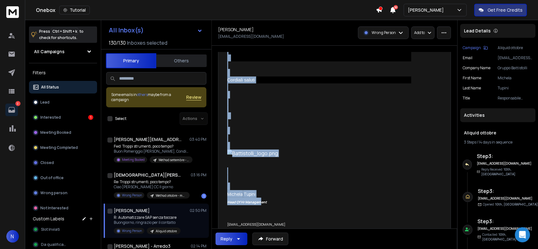
scroll to position [240, 0]
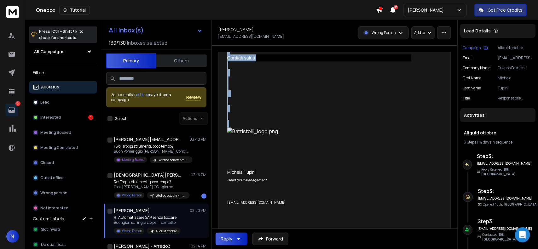
drag, startPoint x: 228, startPoint y: 128, endPoint x: 278, endPoint y: 192, distance: 81.6
copy div "Buongiorno, ringrazio per il contatto e la proposta, io mi occupo di Risorse Um…"
drag, startPoint x: 277, startPoint y: 194, endPoint x: 313, endPoint y: 116, distance: 86.6
click at [313, 61] on div "Cordiali saluti" at bounding box center [319, 58] width 184 height 7
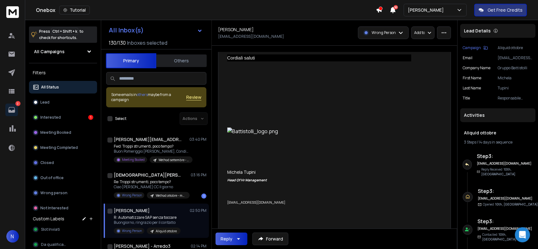
click at [443, 33] on icon "button" at bounding box center [444, 33] width 6 height 6
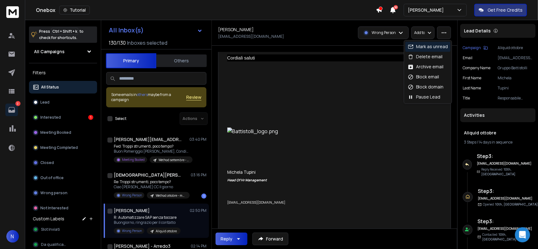
click at [438, 46] on div "Mark as unread" at bounding box center [428, 47] width 40 height 6
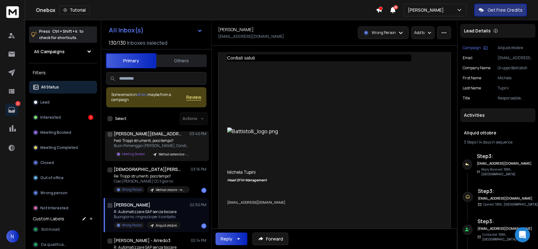
scroll to position [0, 0]
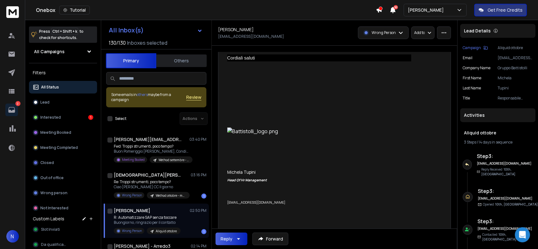
click at [348, 153] on p at bounding box center [319, 141] width 184 height 26
